Goal: Task Accomplishment & Management: Use online tool/utility

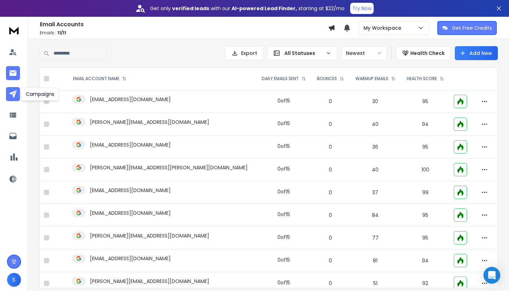
click at [16, 95] on icon at bounding box center [13, 94] width 8 height 8
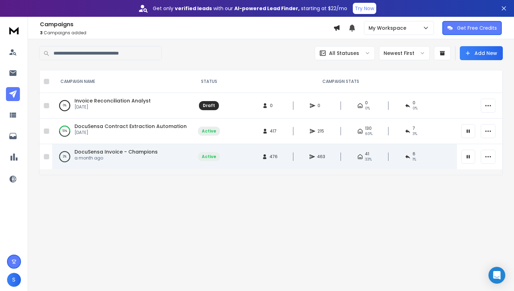
click at [121, 152] on span "DocuSensa Invoice - Champions" at bounding box center [115, 151] width 83 height 7
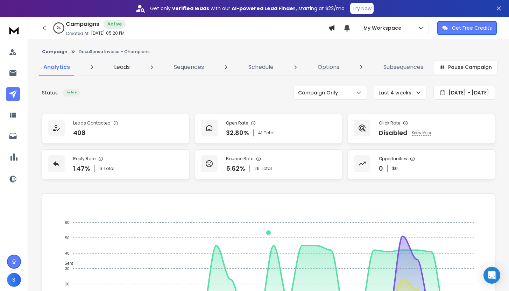
click at [117, 67] on p "Leads" at bounding box center [122, 67] width 16 height 8
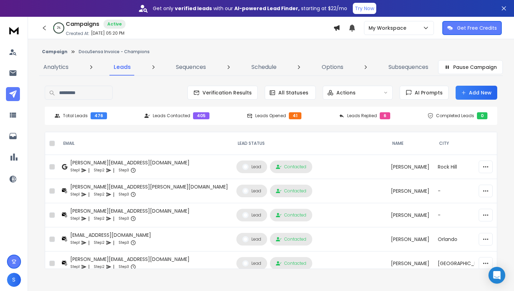
click at [476, 94] on button "Add New" at bounding box center [477, 93] width 42 height 14
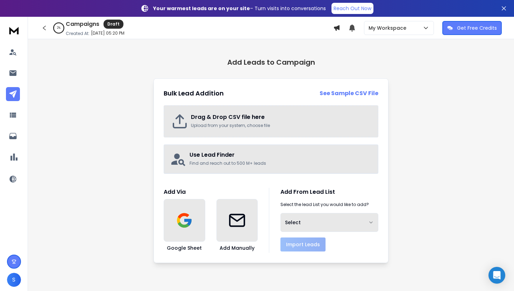
click at [322, 218] on button "Select" at bounding box center [329, 222] width 98 height 19
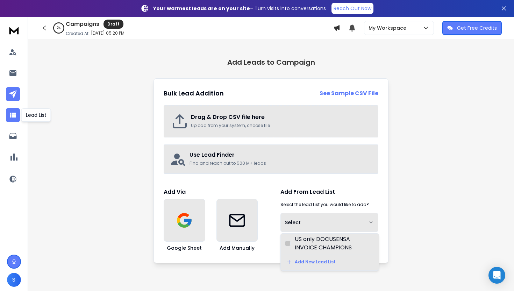
click at [14, 115] on icon at bounding box center [13, 115] width 6 height 5
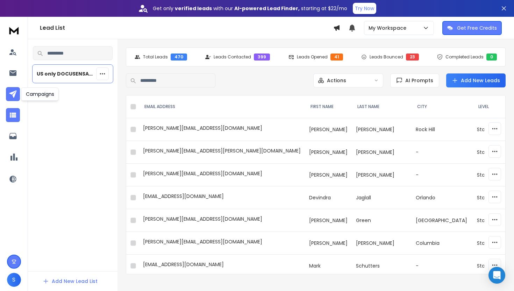
click at [9, 91] on icon at bounding box center [13, 94] width 8 height 8
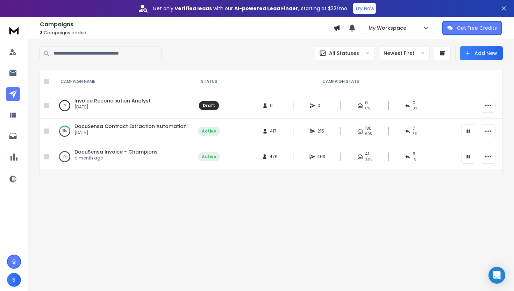
click at [483, 52] on button "Add New" at bounding box center [481, 53] width 43 height 14
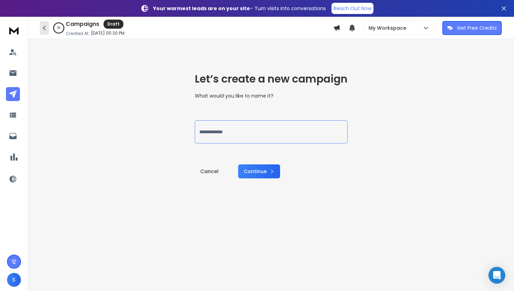
click at [43, 29] on icon at bounding box center [44, 28] width 6 height 6
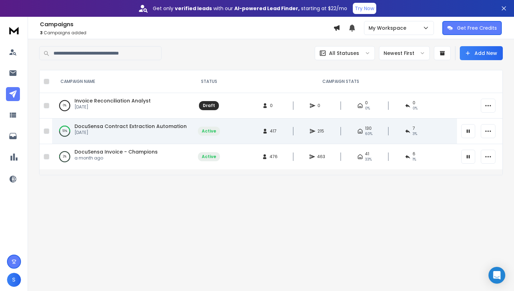
click at [102, 128] on span "DocuSensa Contract Extraction Automation" at bounding box center [130, 126] width 112 height 7
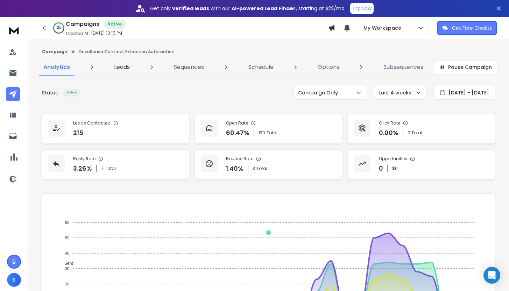
click at [118, 66] on p "Leads" at bounding box center [122, 67] width 16 height 8
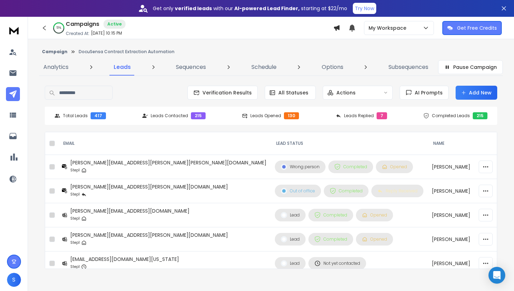
click at [479, 93] on button "Add New" at bounding box center [477, 93] width 42 height 14
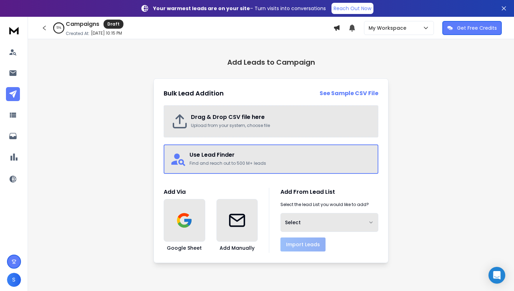
click at [227, 159] on h2 "Use Lead Finder" at bounding box center [280, 155] width 182 height 8
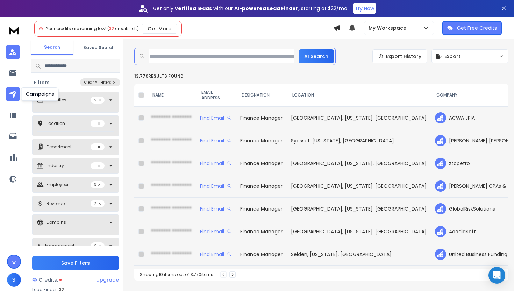
click at [17, 91] on link at bounding box center [13, 94] width 14 height 14
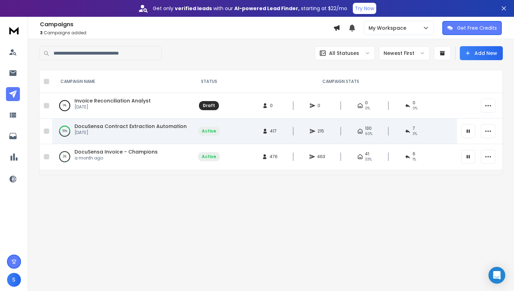
click at [128, 124] on span "DocuSensa Contract Extraction Automation" at bounding box center [130, 126] width 112 height 7
